Goal: Communication & Community: Answer question/provide support

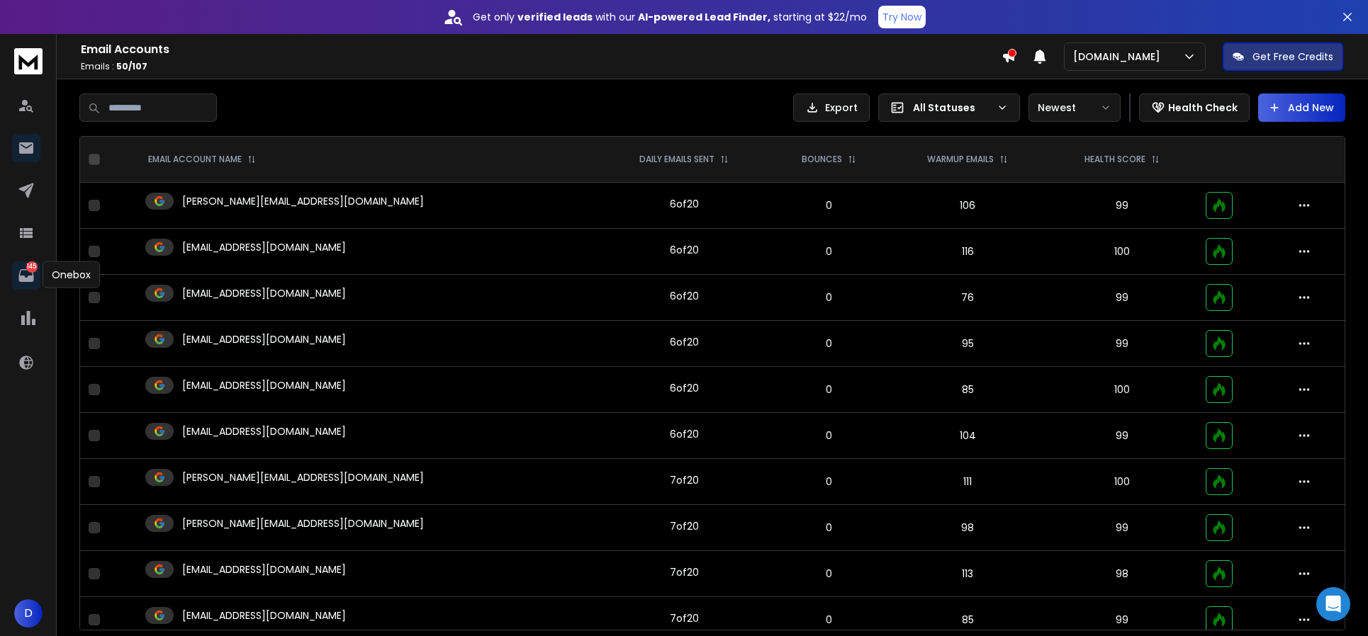
click at [32, 271] on p "145" at bounding box center [31, 267] width 11 height 11
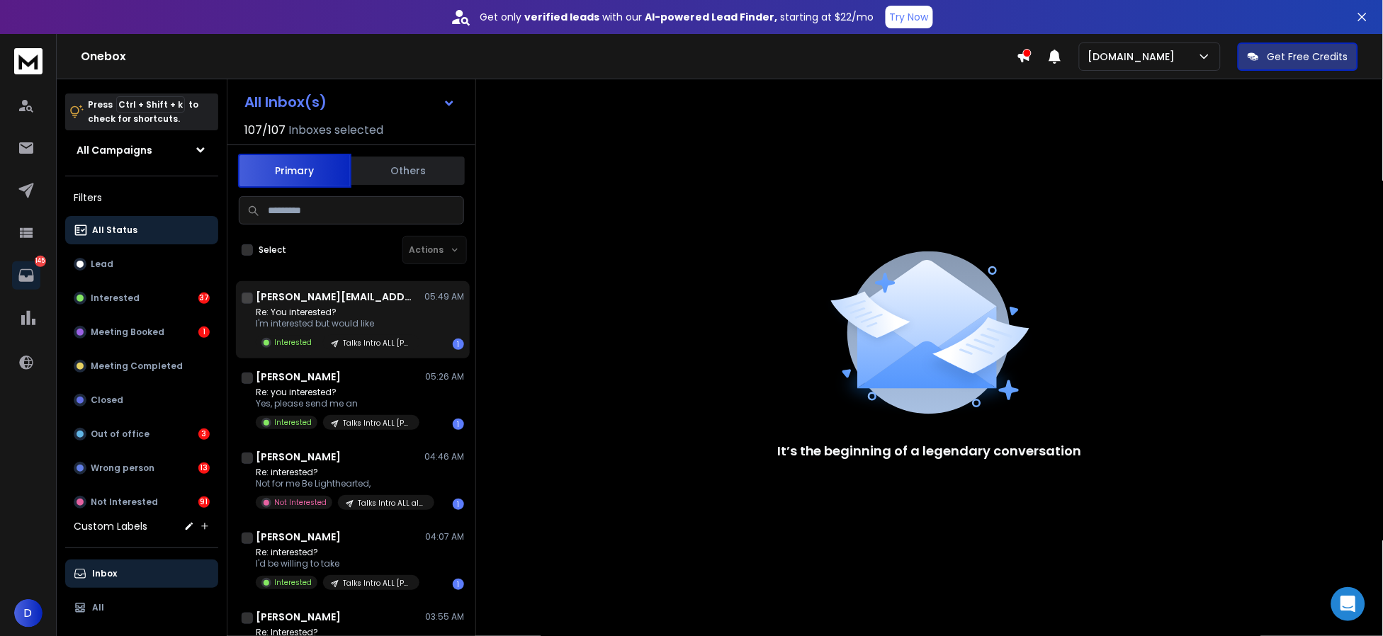
click at [296, 304] on div "[PERSON_NAME][EMAIL_ADDRESS][PERSON_NAME][DOMAIN_NAME] 05:49 AM Re: You interes…" at bounding box center [360, 320] width 208 height 60
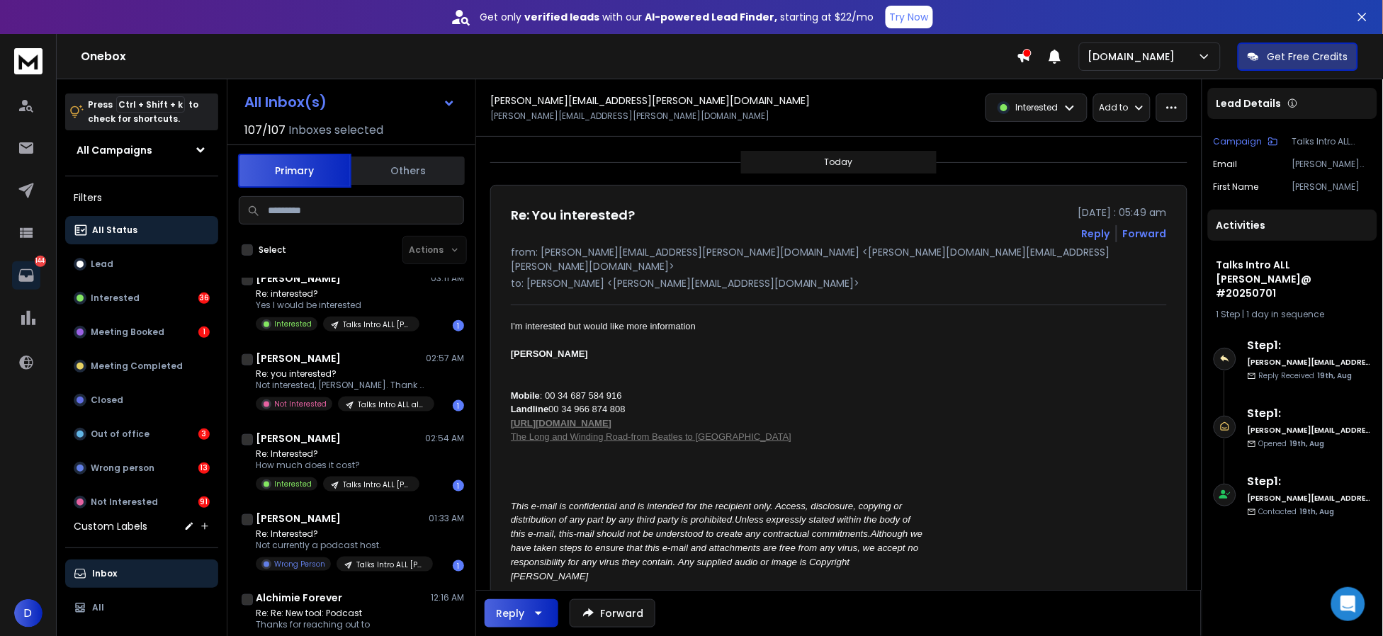
scroll to position [532, 0]
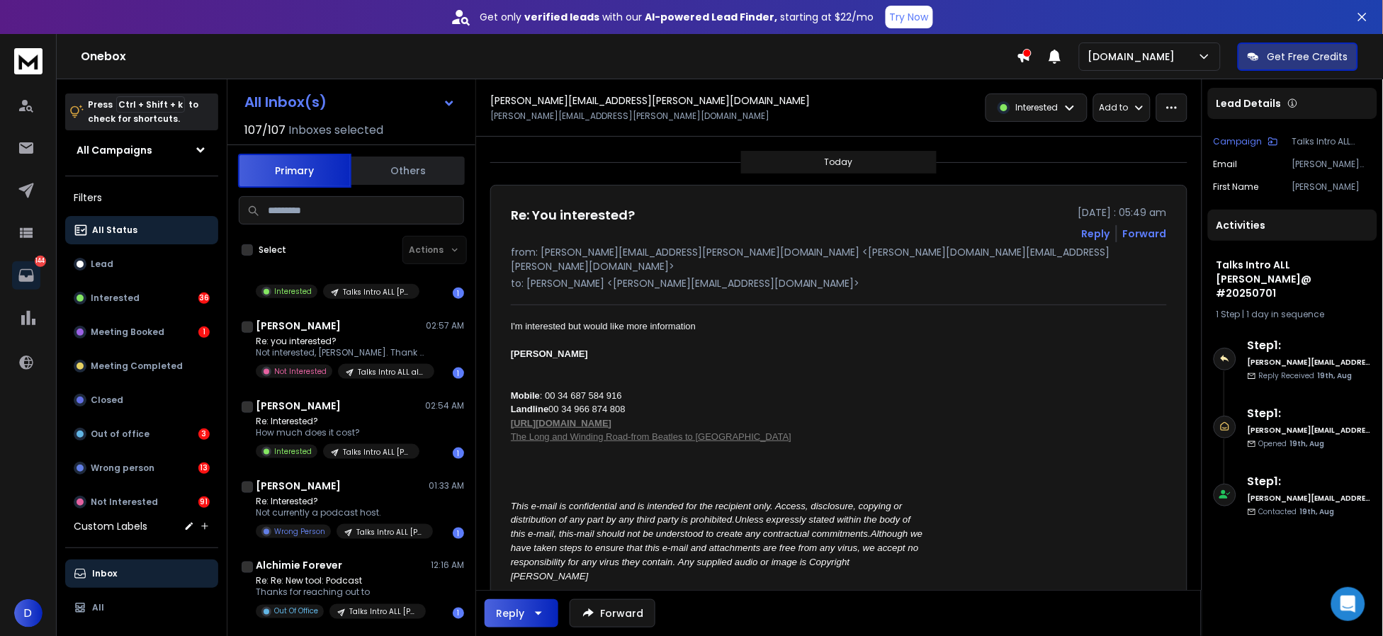
click at [402, 429] on p "How much does it cost?" at bounding box center [338, 432] width 164 height 11
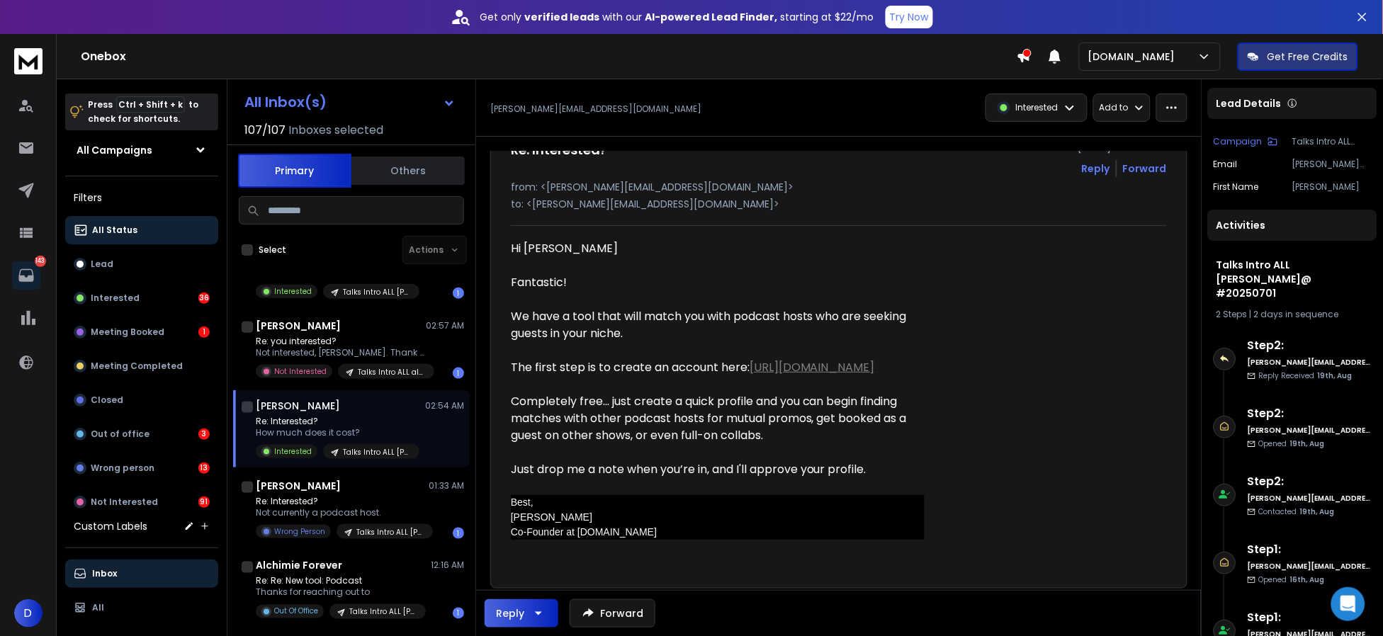
scroll to position [131, 0]
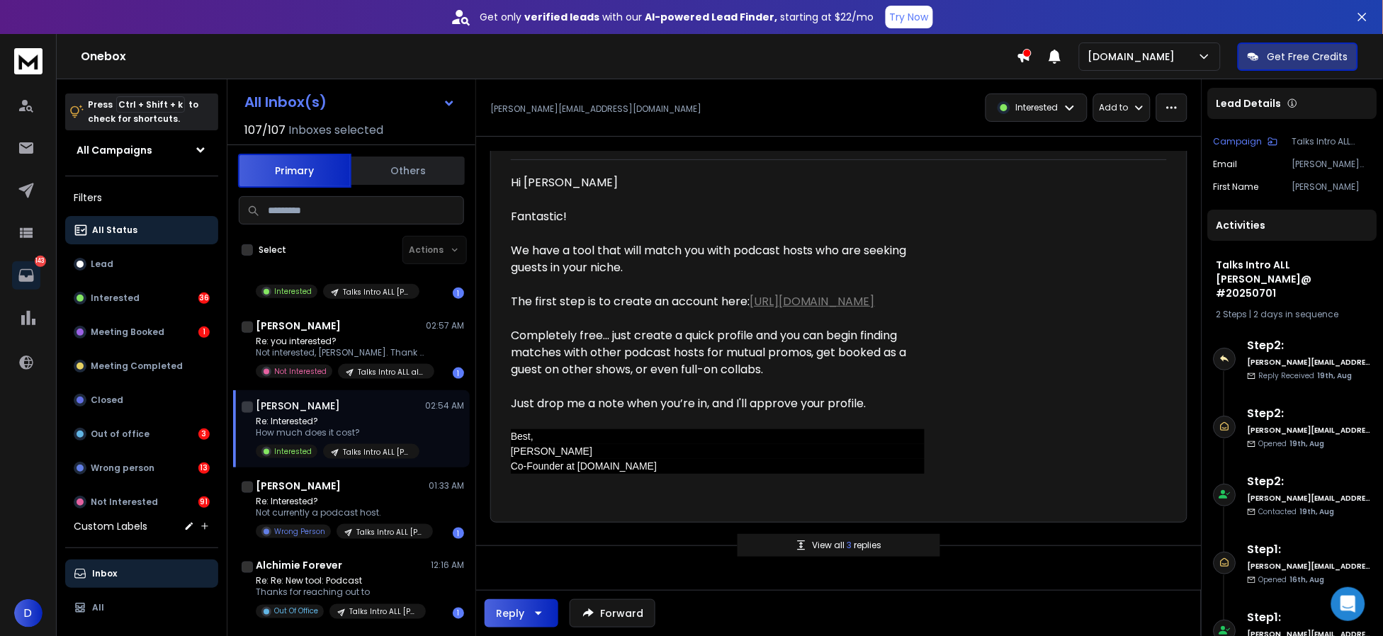
click at [799, 541] on icon at bounding box center [802, 545] width 8 height 9
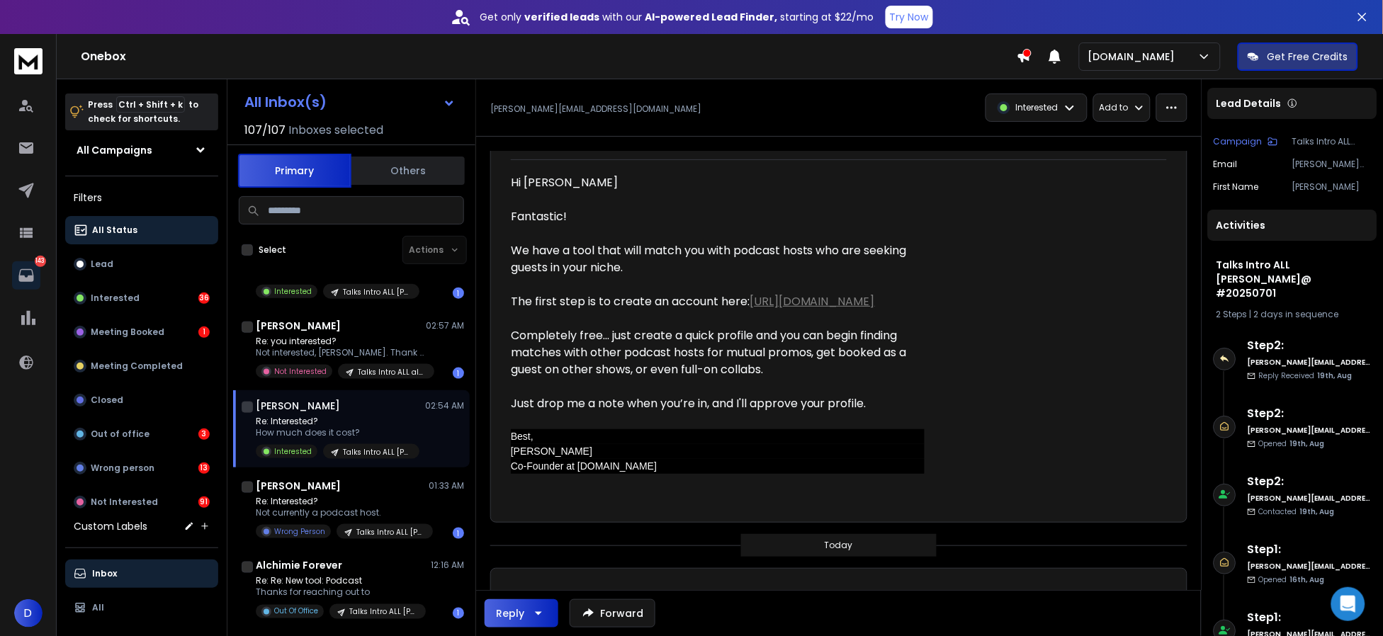
click at [1056, 112] on p "Interested" at bounding box center [1037, 107] width 43 height 11
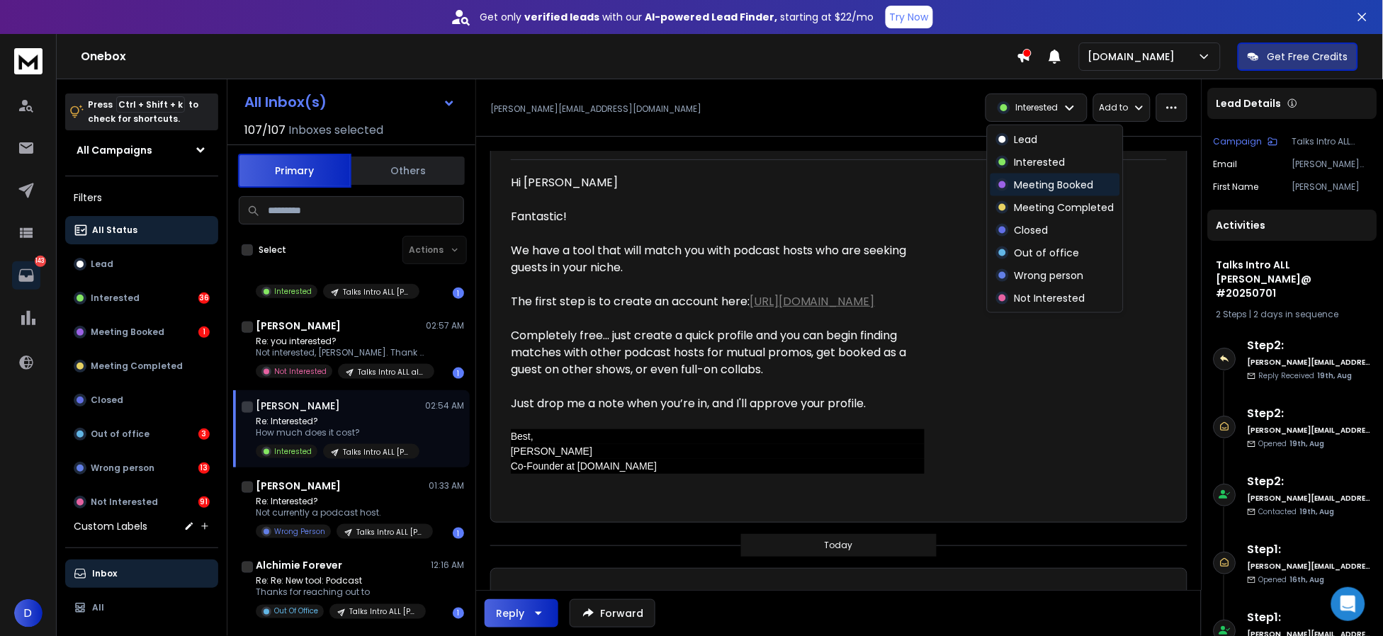
click at [1057, 189] on p "Meeting Booked" at bounding box center [1054, 185] width 79 height 14
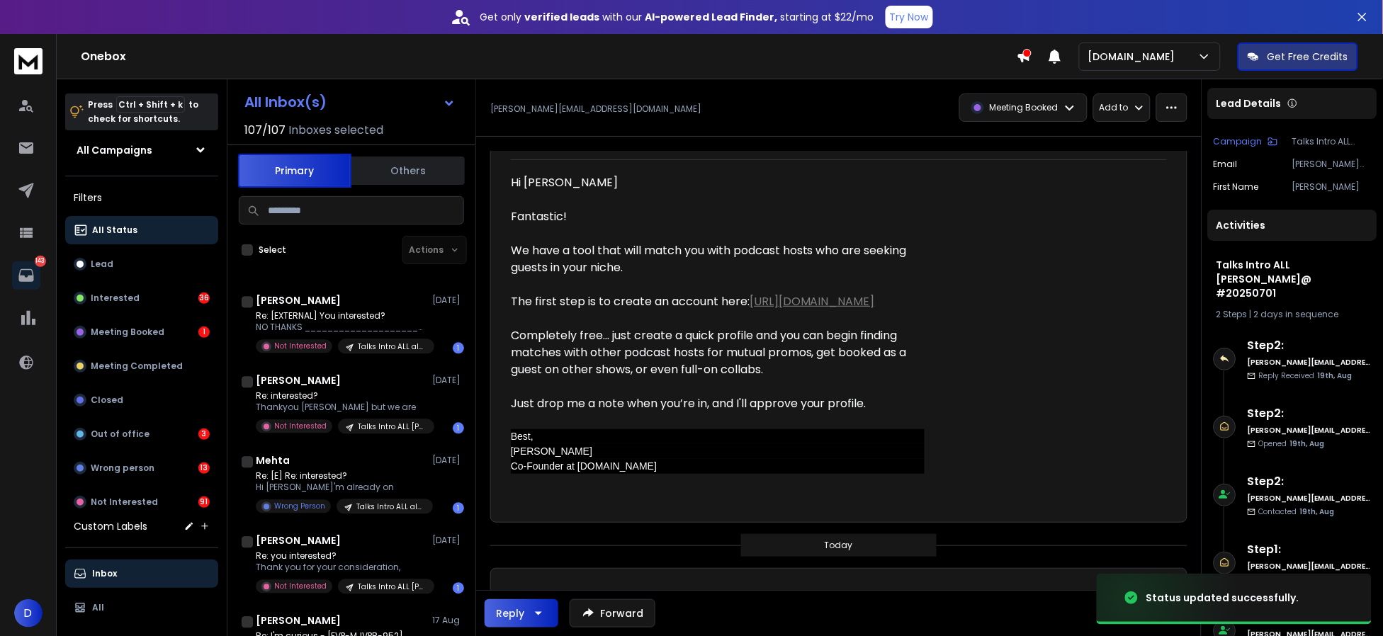
scroll to position [1276, 0]
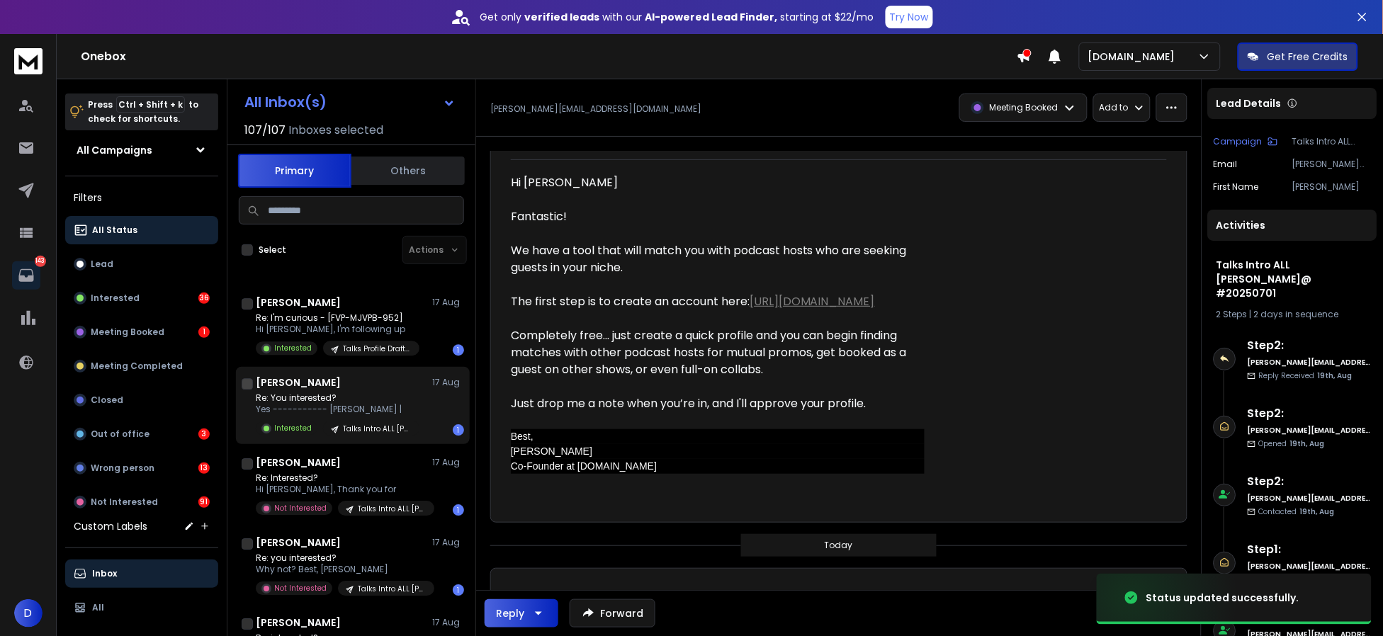
click at [383, 421] on div "Talks Intro ALL [PERSON_NAME]@ #20250701" at bounding box center [371, 428] width 96 height 15
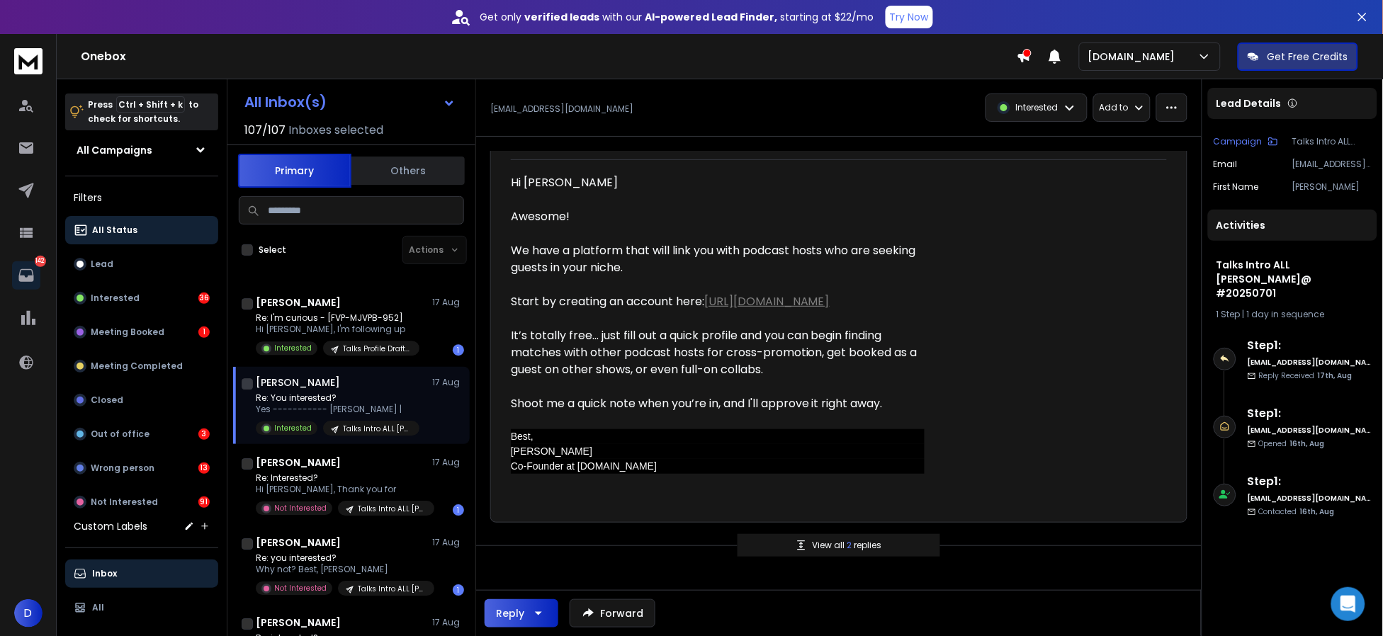
click at [819, 547] on p "View all 2 replies" at bounding box center [847, 545] width 69 height 11
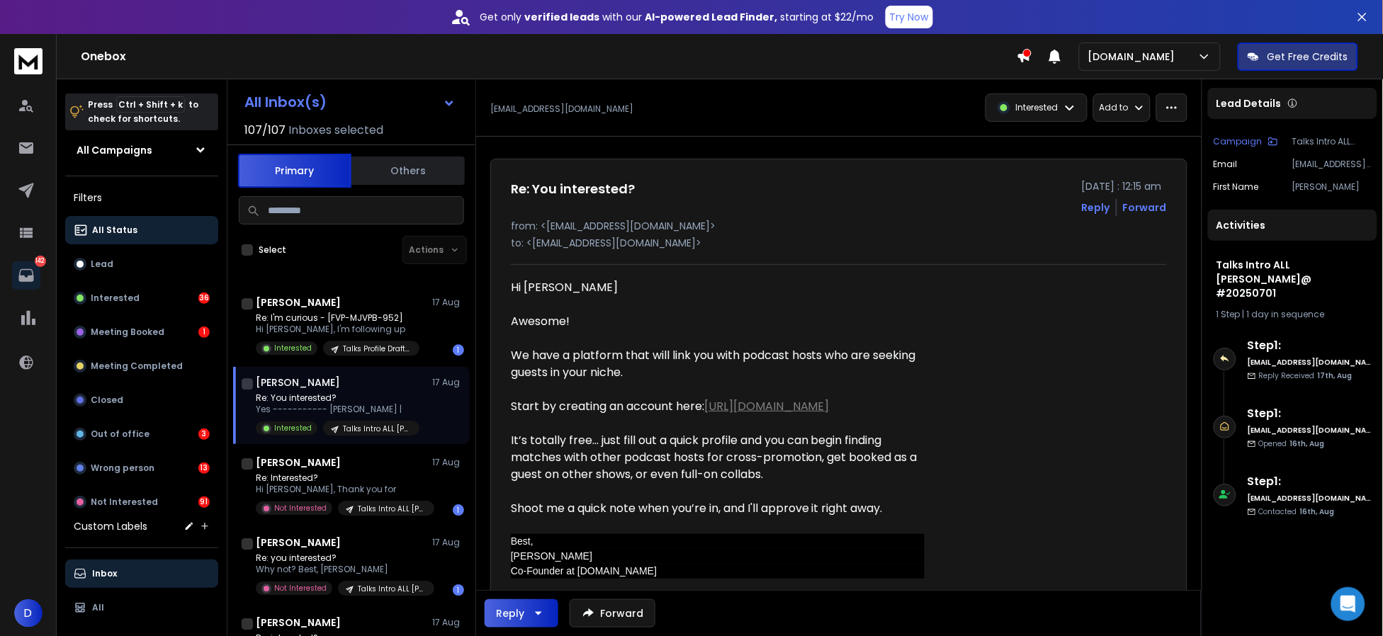
scroll to position [0, 0]
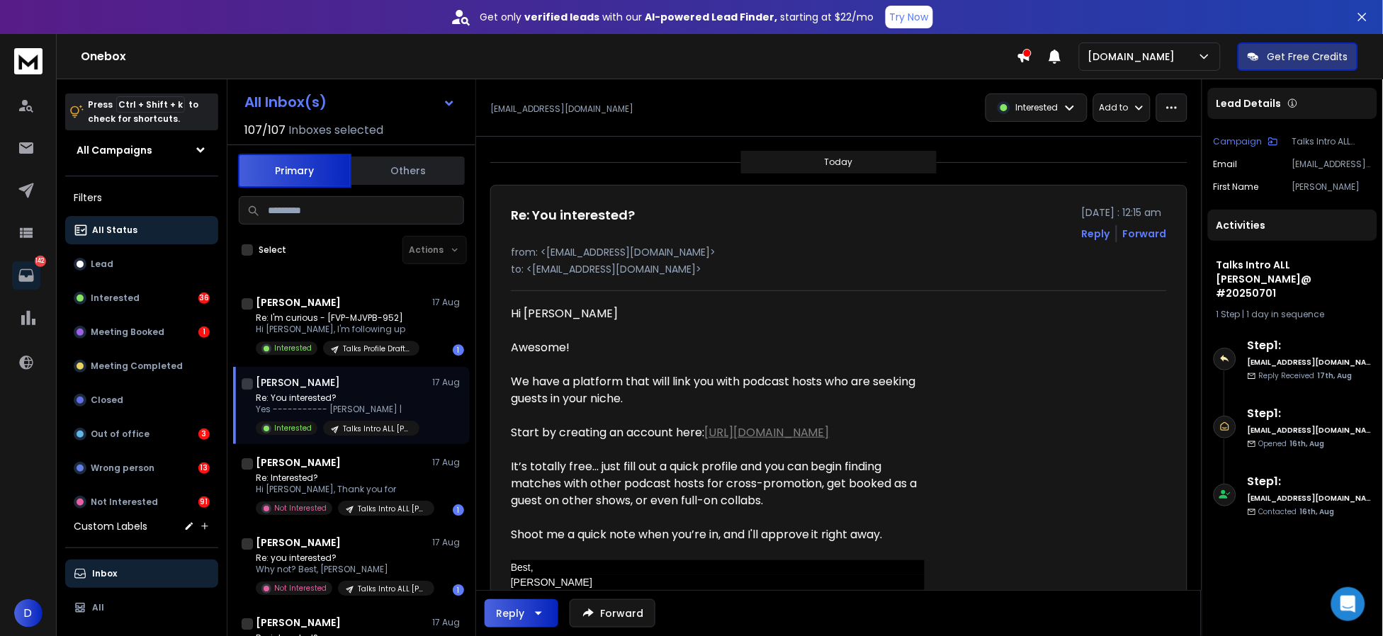
click at [1062, 101] on div "Interested" at bounding box center [1036, 107] width 101 height 27
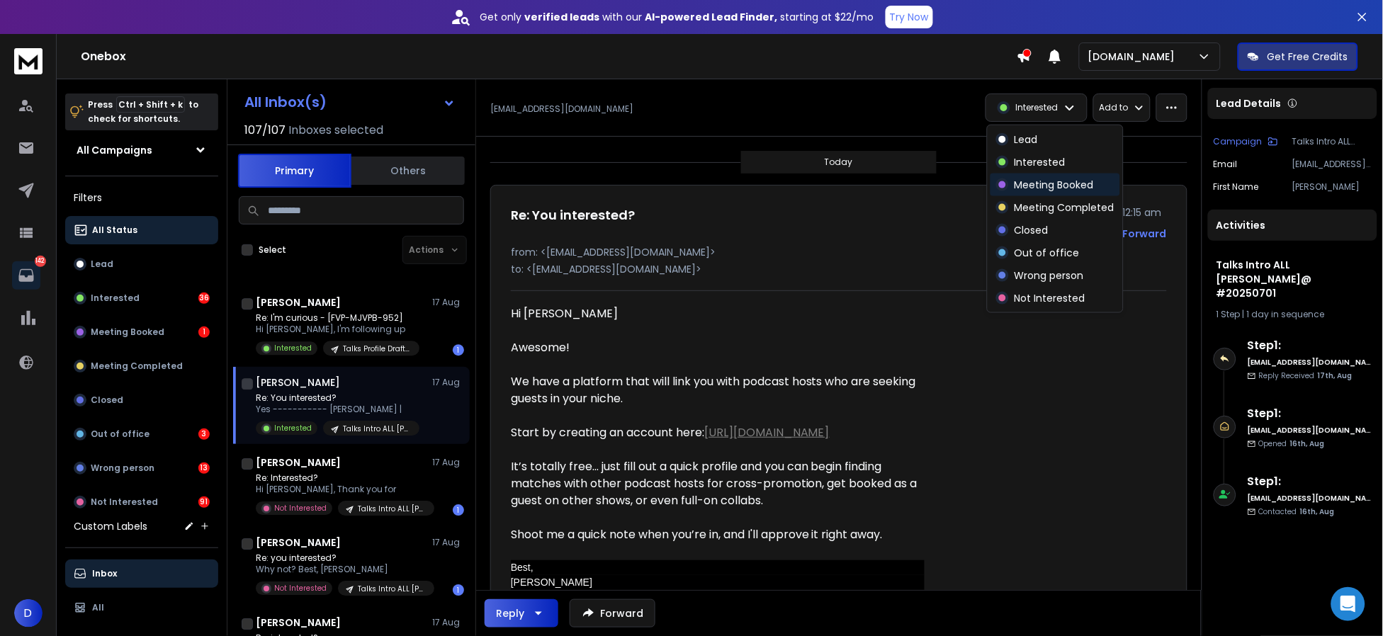
click at [1047, 184] on p "Meeting Booked" at bounding box center [1054, 185] width 79 height 14
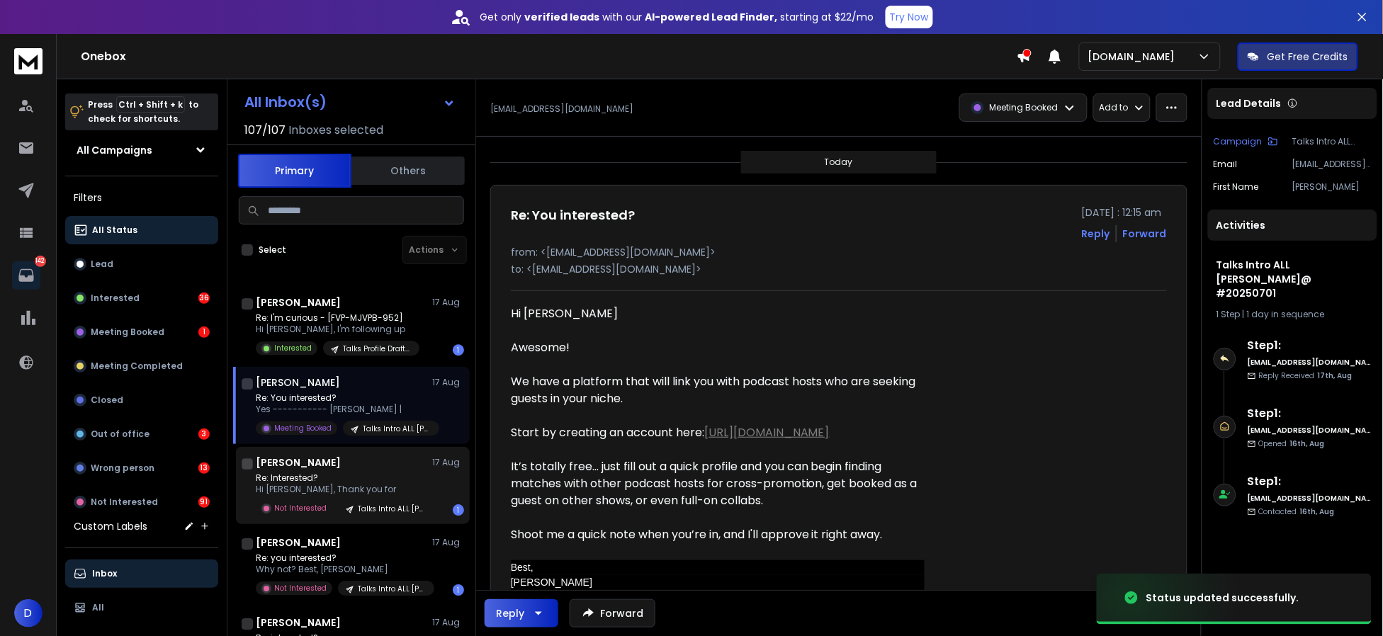
click at [395, 470] on div "[PERSON_NAME] [DATE] Re: Interested? Hi [PERSON_NAME], Thank you for Not Intere…" at bounding box center [360, 486] width 208 height 60
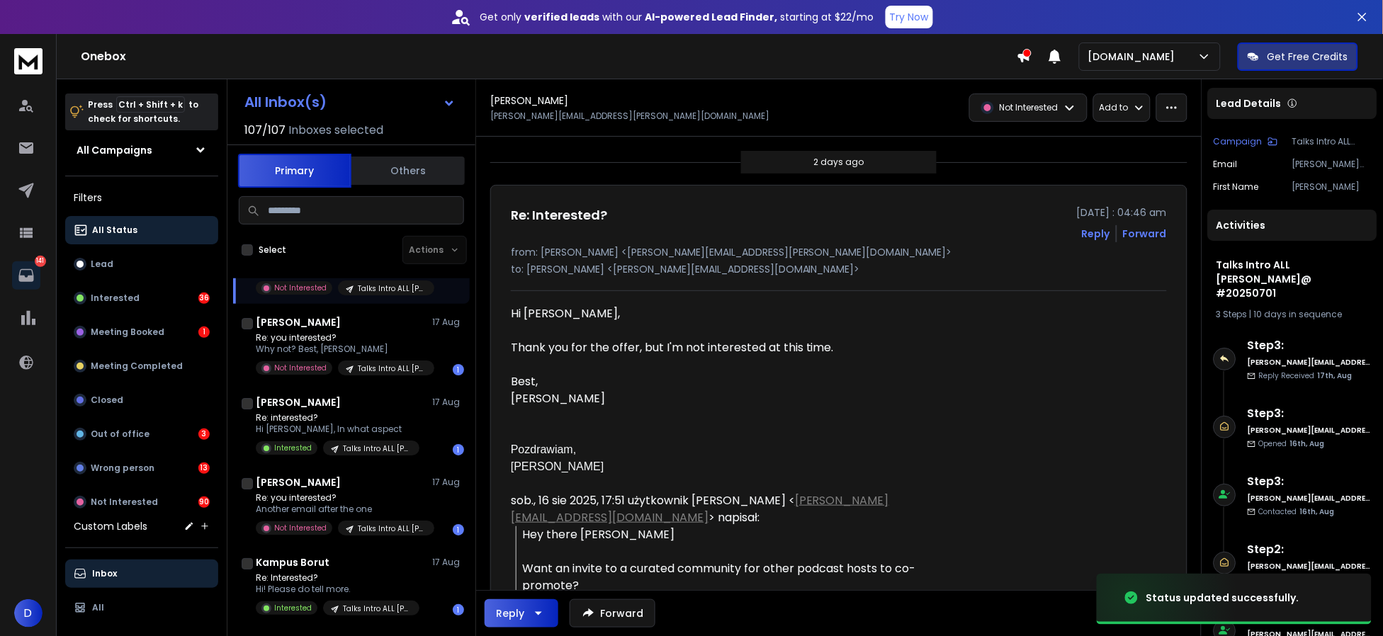
scroll to position [1701, 0]
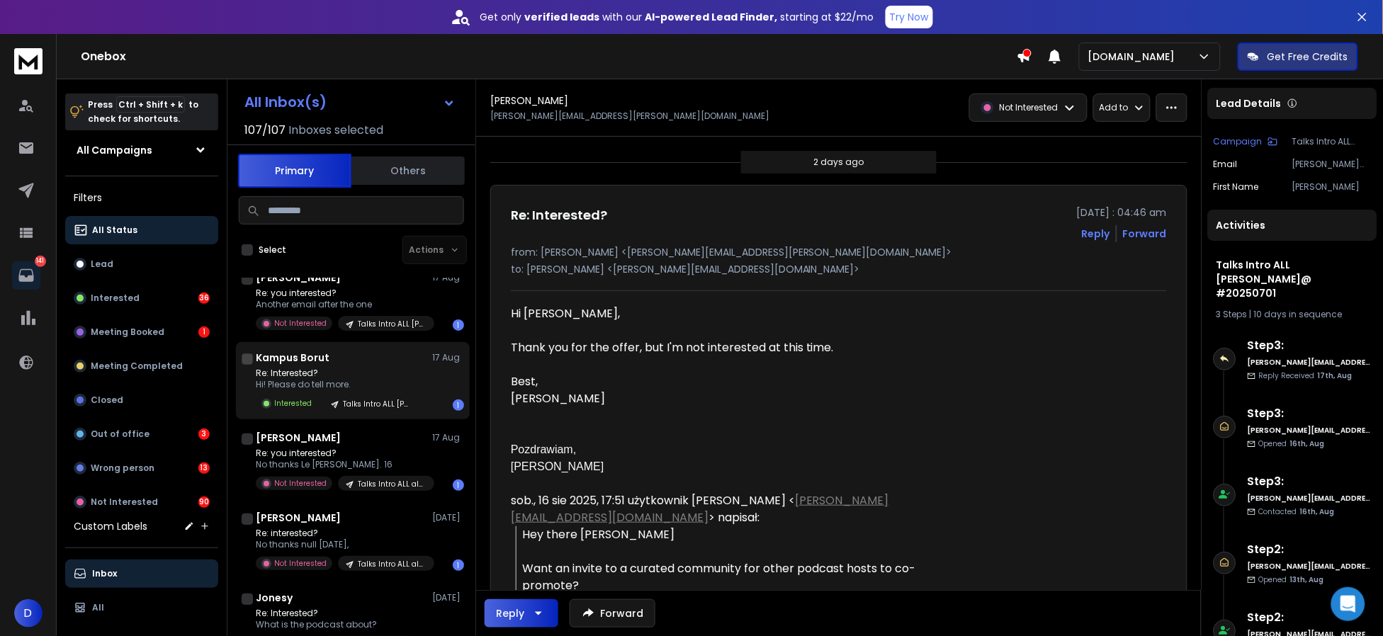
click at [381, 372] on p "Re: Interested?" at bounding box center [338, 373] width 164 height 11
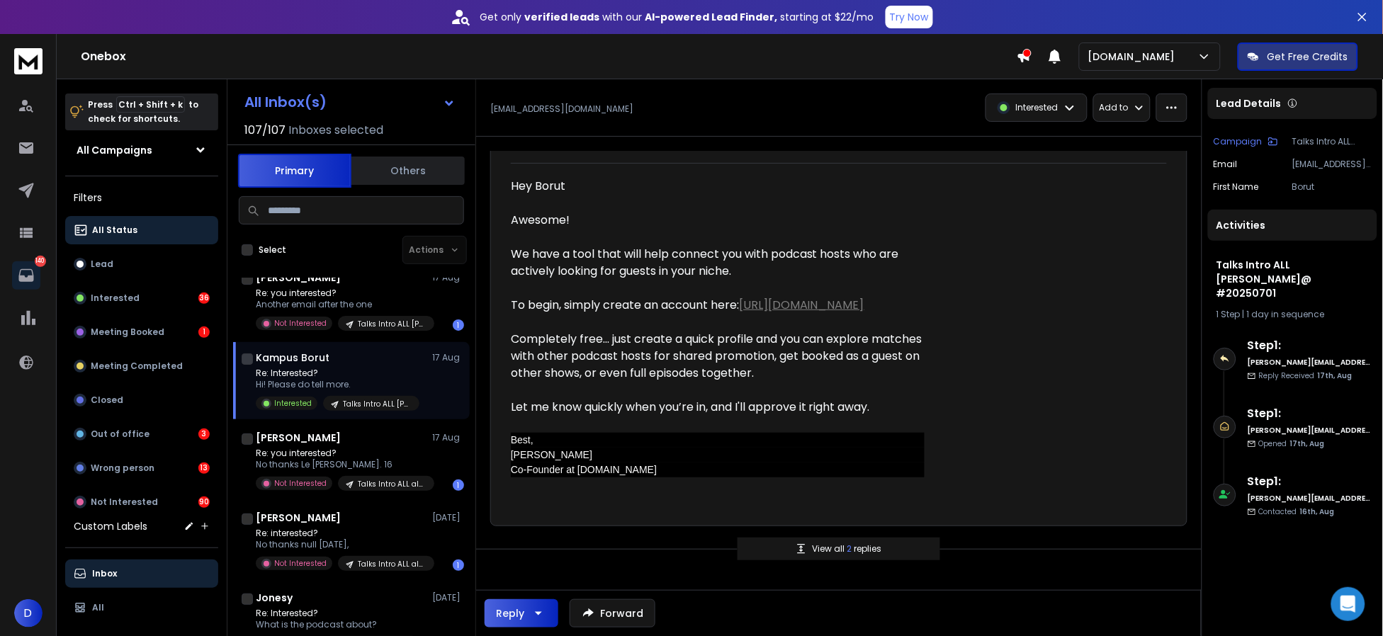
scroll to position [131, 0]
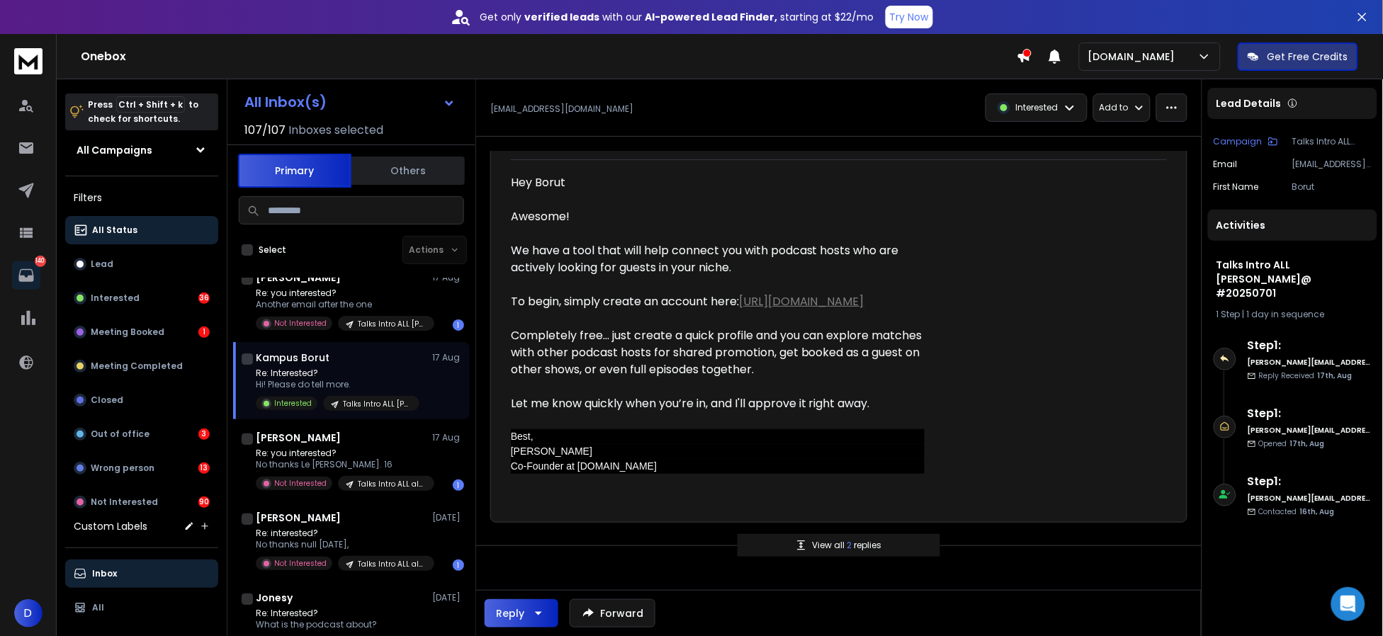
click at [870, 553] on div "View all 2 replies" at bounding box center [839, 545] width 203 height 23
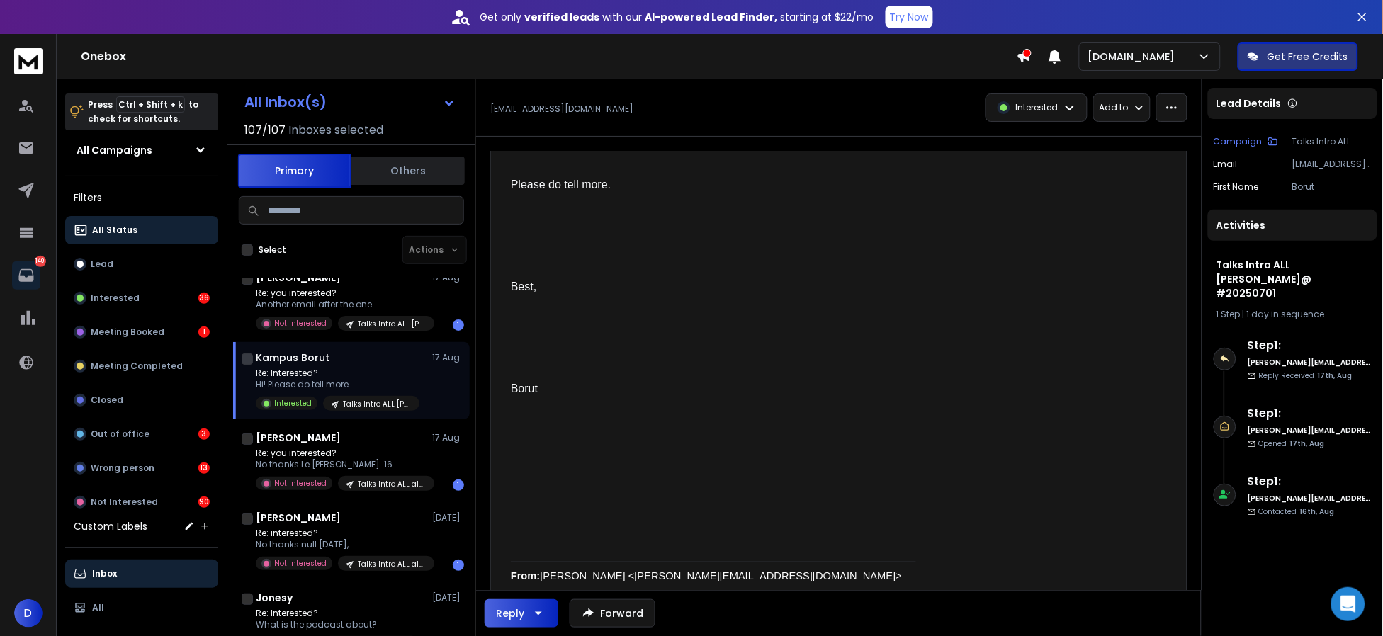
scroll to position [875, 0]
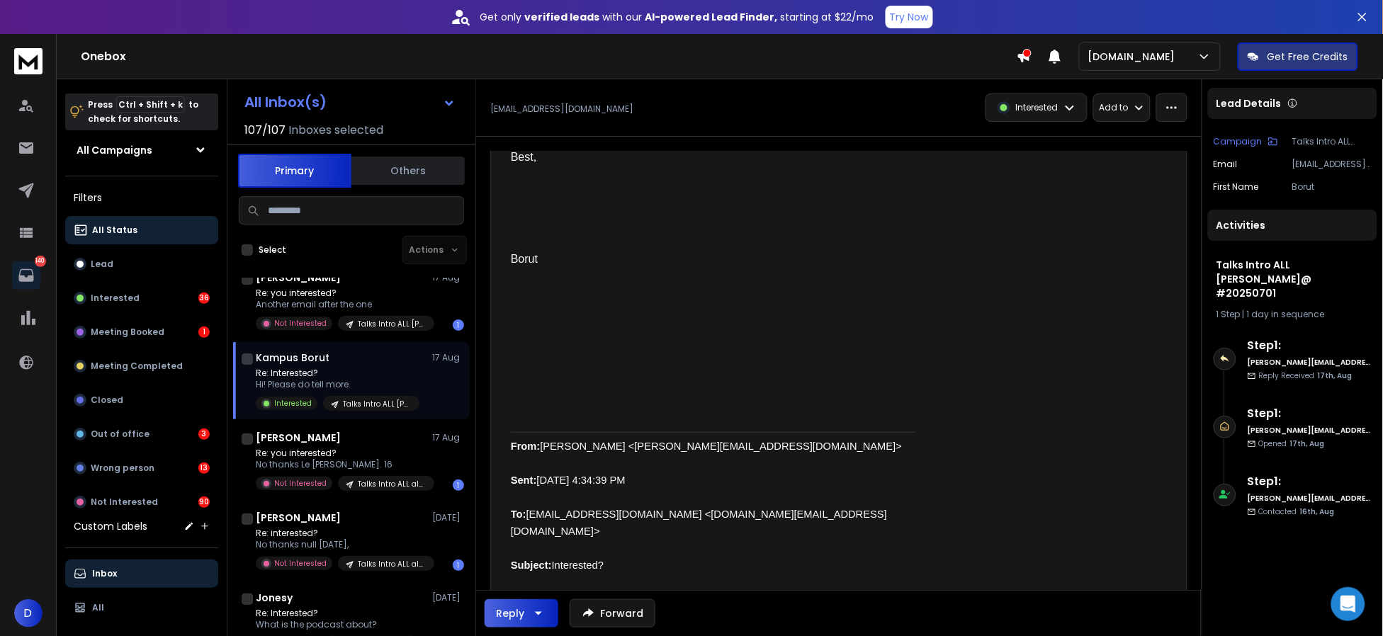
click at [1019, 101] on div "Interested" at bounding box center [1036, 107] width 101 height 27
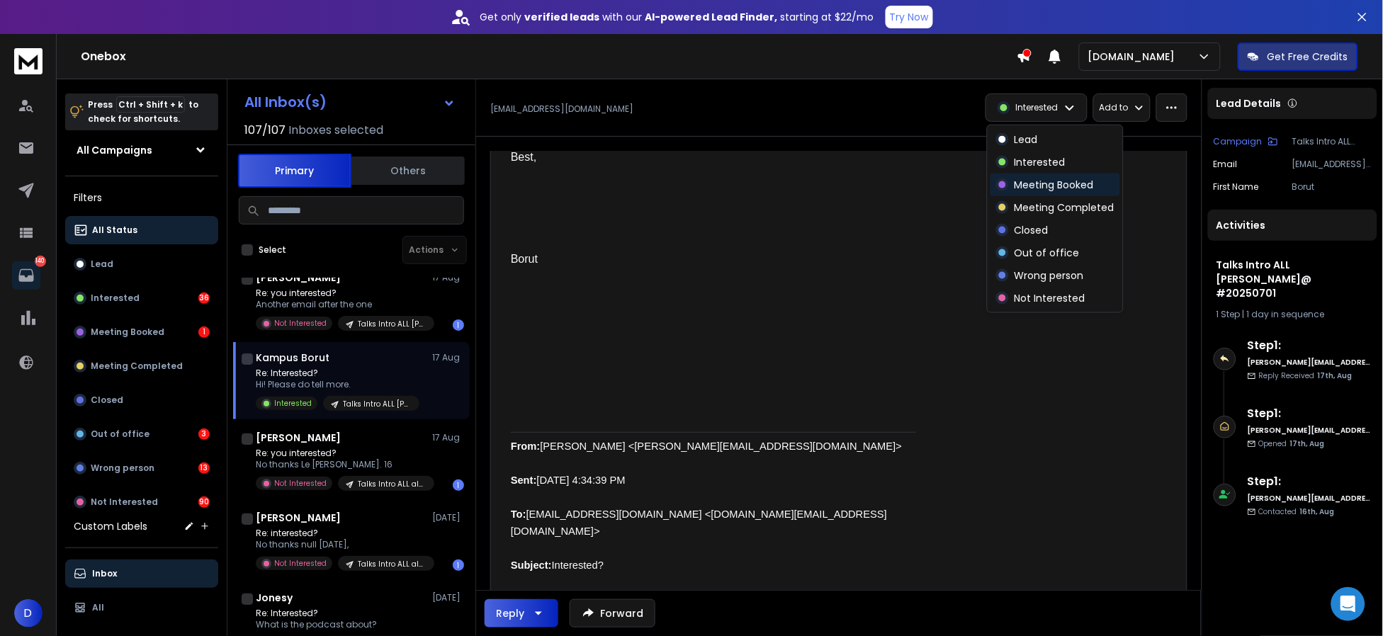
click at [1050, 183] on p "Meeting Booked" at bounding box center [1054, 185] width 79 height 14
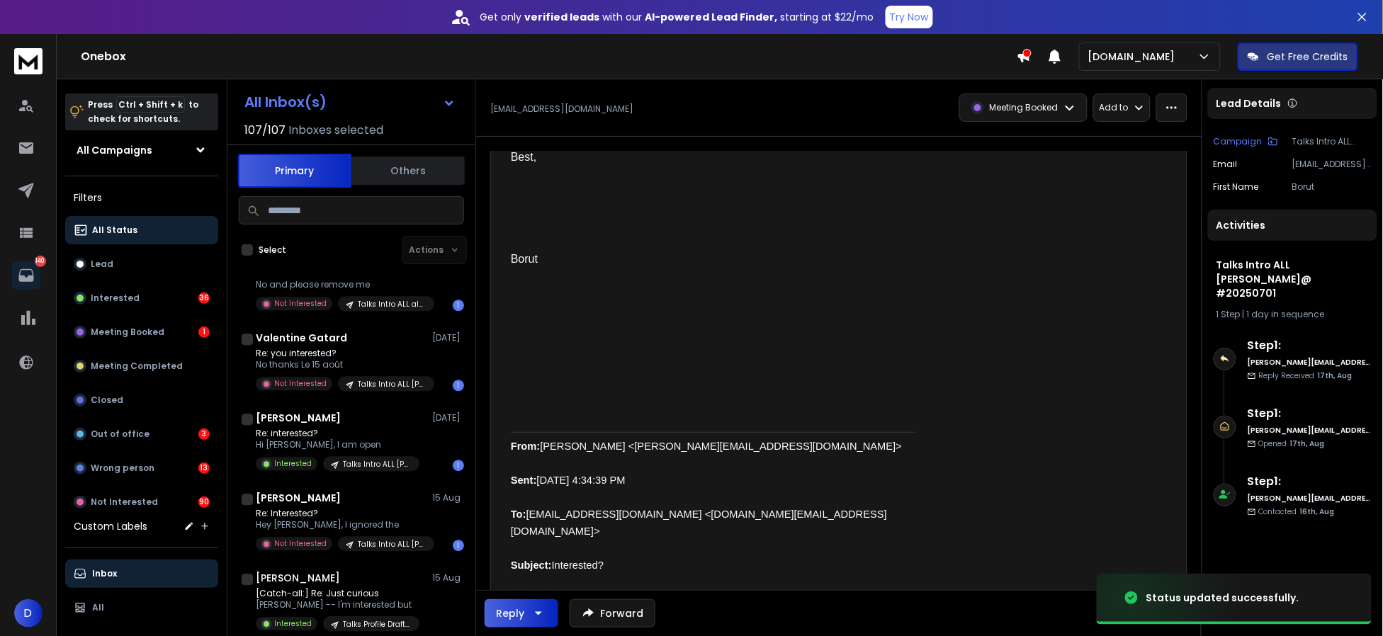
scroll to position [2764, 0]
click at [421, 439] on div "Re: interested? Hi [PERSON_NAME], I am open Interested Talks Intro ALL [PERSON_…" at bounding box center [360, 447] width 208 height 43
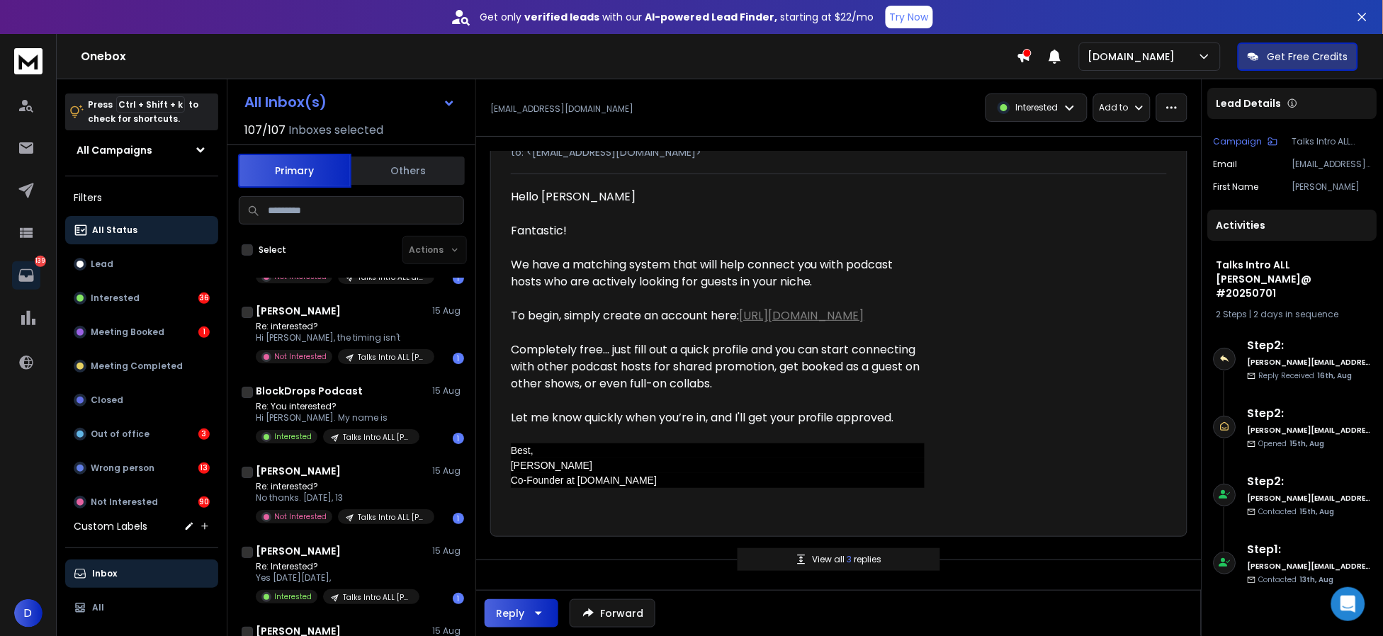
scroll to position [131, 0]
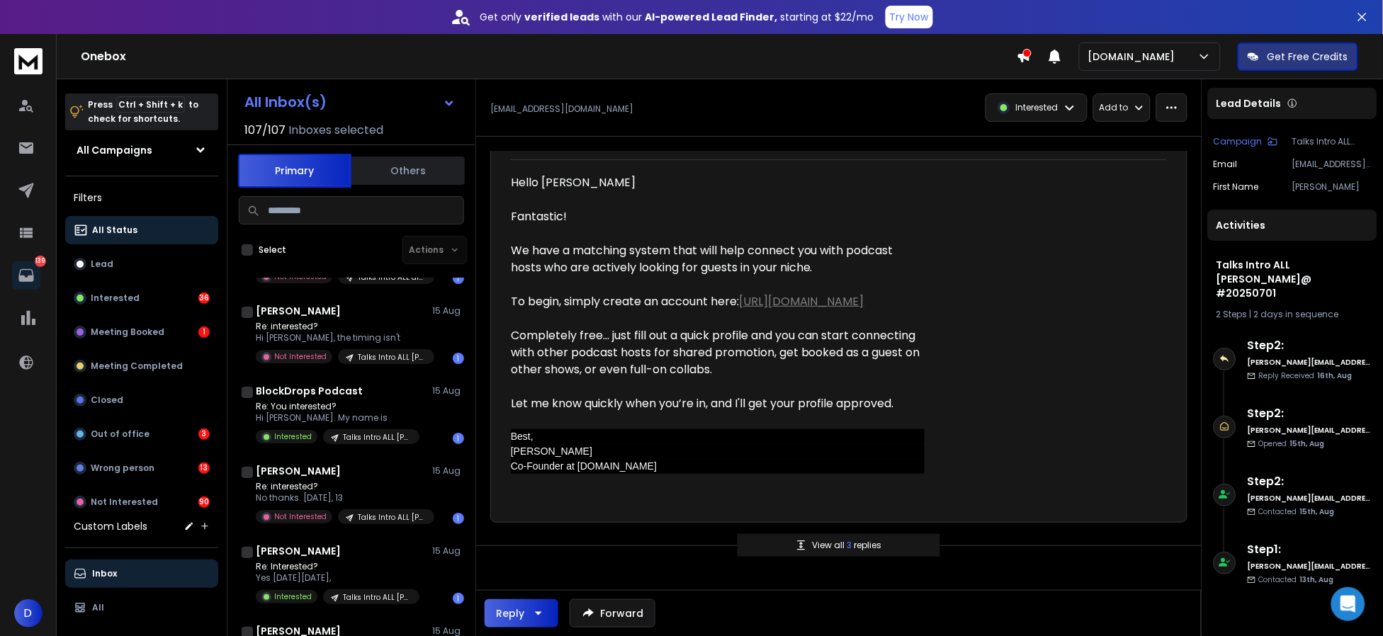
click at [825, 554] on div "View all 3 replies" at bounding box center [839, 545] width 203 height 23
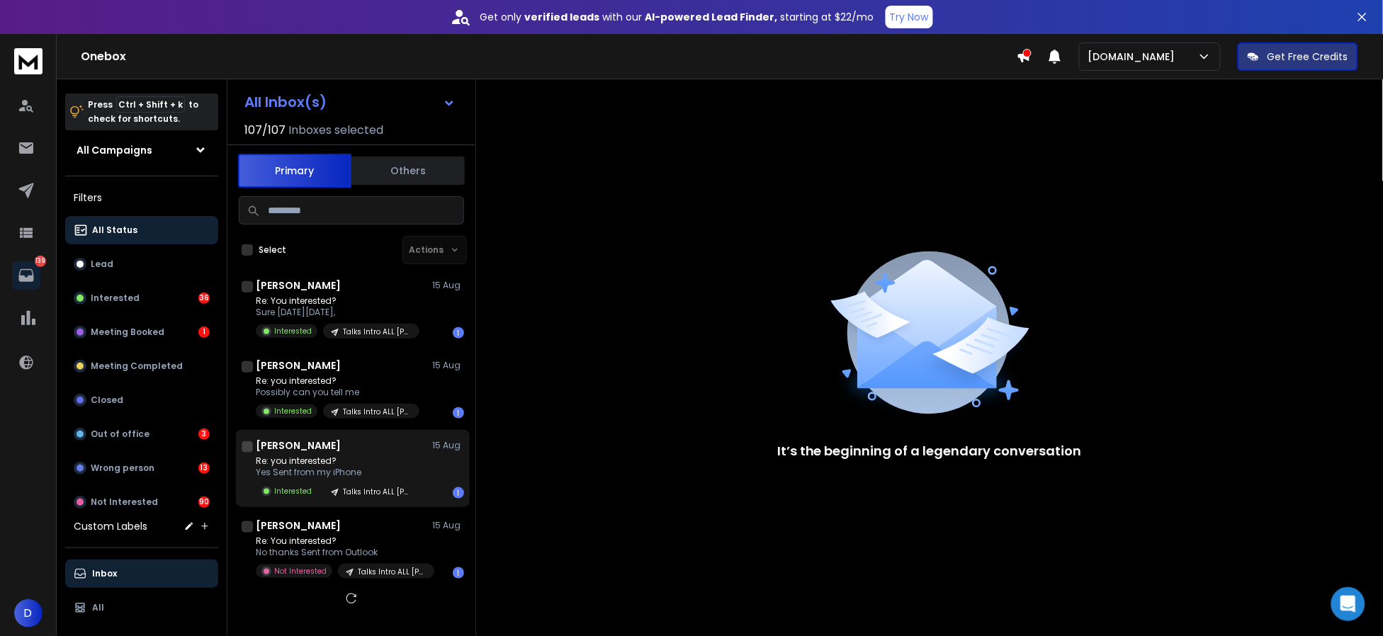
scroll to position [0, 0]
click at [360, 467] on p "Yes Sent from my iPhone" at bounding box center [338, 472] width 164 height 11
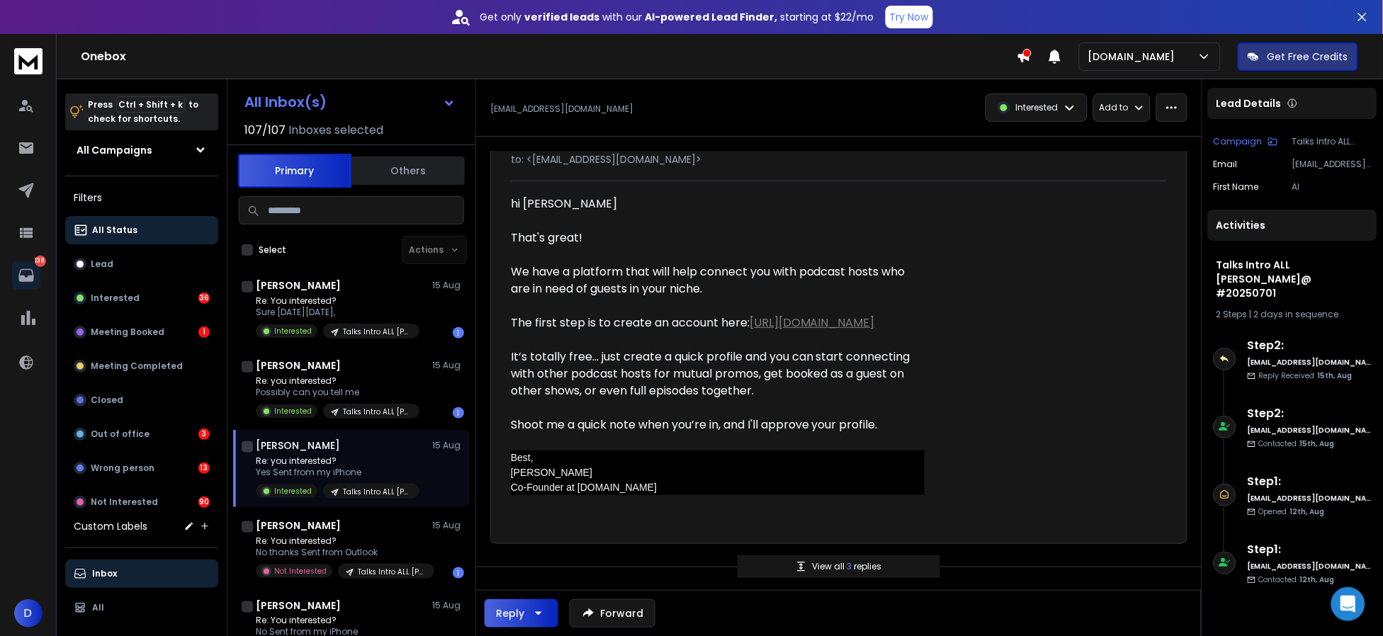
scroll to position [131, 0]
